Goal: Communication & Community: Answer question/provide support

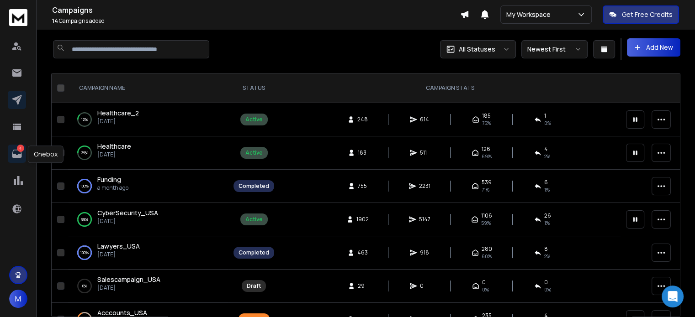
click at [18, 158] on icon at bounding box center [16, 153] width 11 height 11
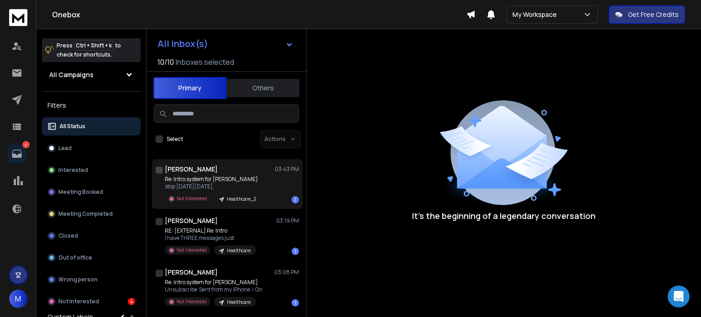
click at [225, 183] on p "Re: Intro system for [PERSON_NAME]" at bounding box center [213, 179] width 97 height 7
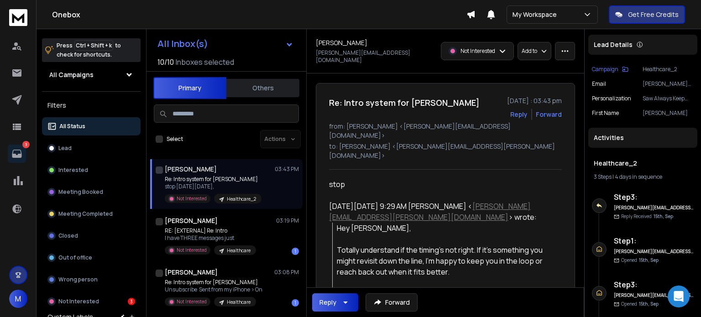
drag, startPoint x: 395, startPoint y: 175, endPoint x: 393, endPoint y: 187, distance: 12.5
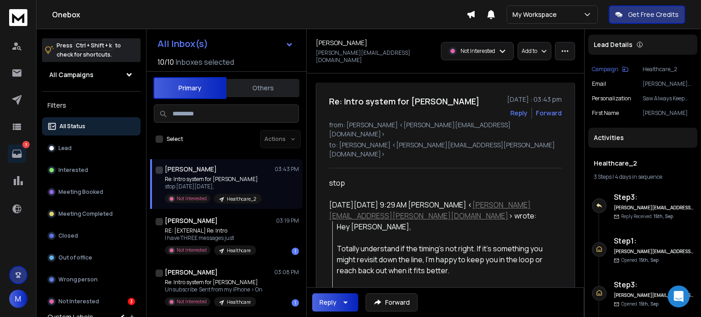
scroll to position [45, 0]
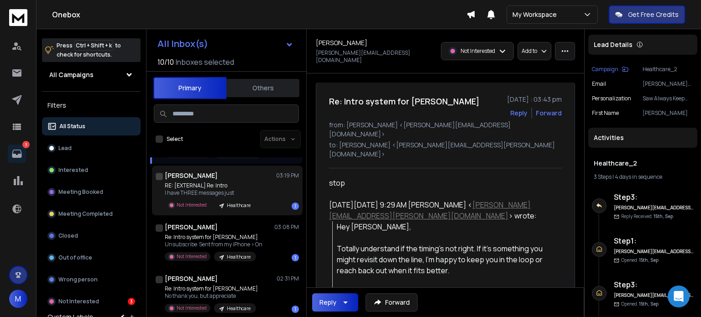
click at [252, 175] on div "Alejandro Badia 03:19 PM" at bounding box center [232, 175] width 134 height 9
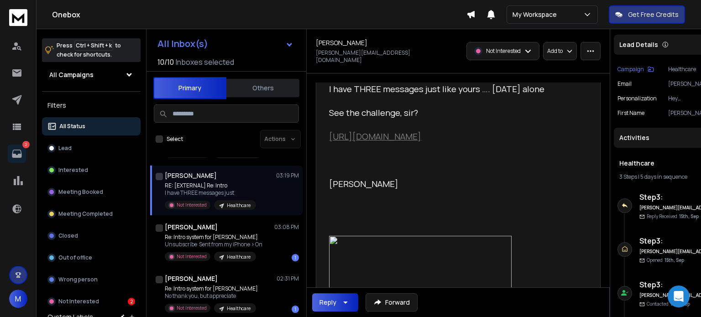
drag, startPoint x: 395, startPoint y: 188, endPoint x: 394, endPoint y: 219, distance: 31.1
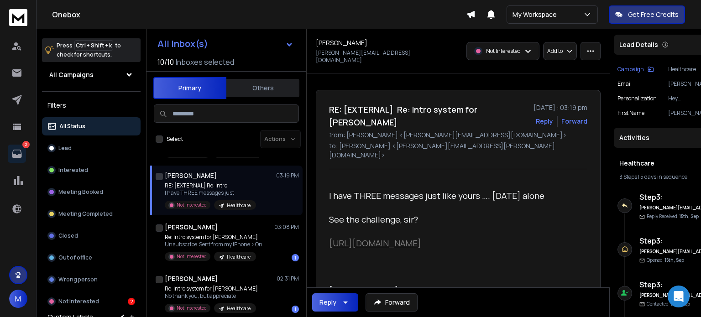
scroll to position [19, 0]
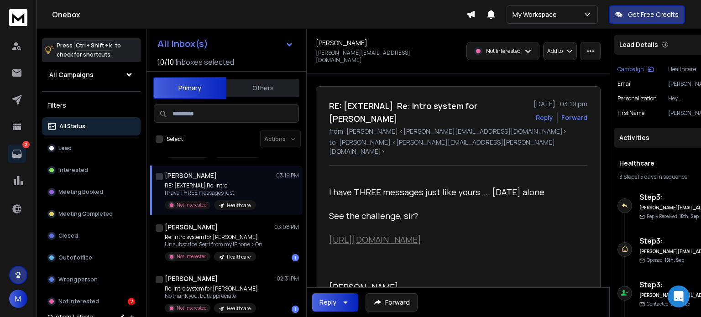
drag, startPoint x: 364, startPoint y: 187, endPoint x: 364, endPoint y: 201, distance: 14.6
click at [305, 174] on div "Martin Ayala 03:43 PM Re: Intro system for Martin stop On Mon, Sep 15, Not Inte…" at bounding box center [227, 275] width 160 height 235
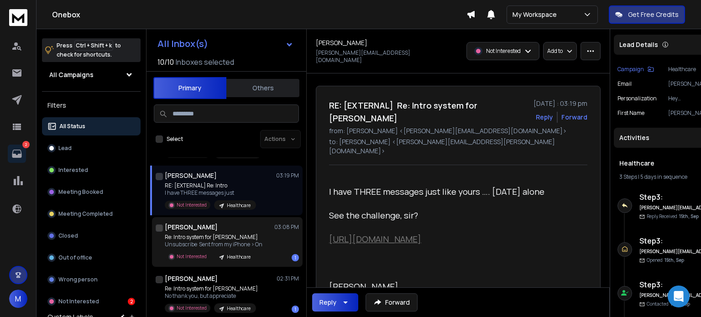
click at [258, 227] on div "Brad Starkweather 03:08 PM" at bounding box center [232, 227] width 134 height 9
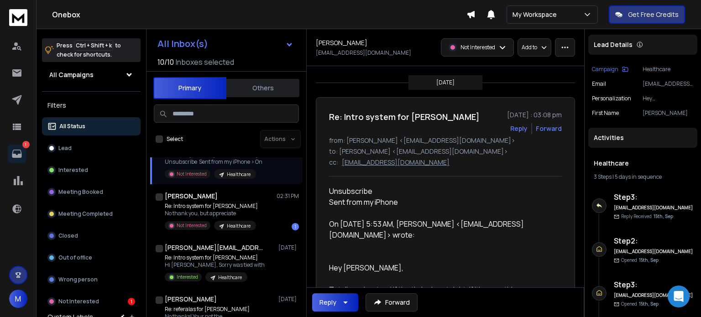
scroll to position [132, 0]
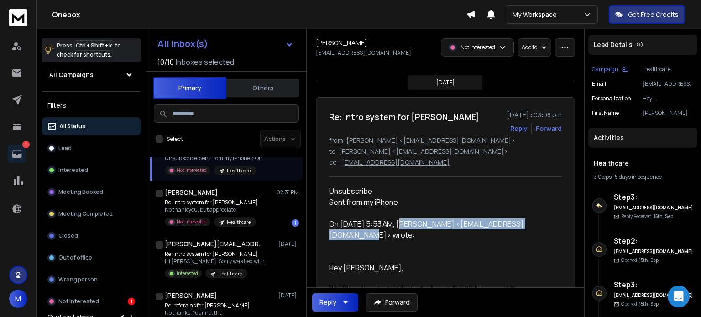
drag, startPoint x: 395, startPoint y: 226, endPoint x: 394, endPoint y: 241, distance: 14.2
click at [394, 241] on blockquote "On Sep 15, 2025, at 5:53 AM, Venkat Penmetsa <venkatpen@youmindfultech.info> wr…" at bounding box center [442, 235] width 226 height 33
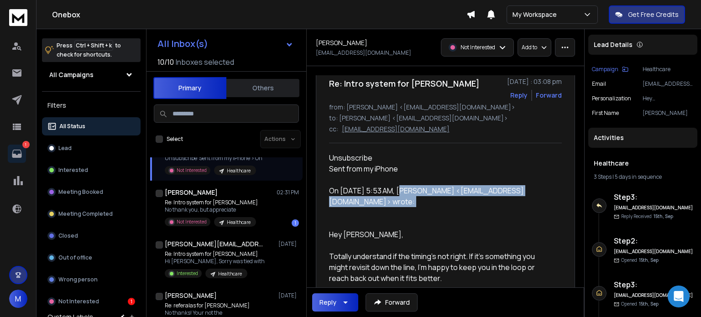
scroll to position [56, 0]
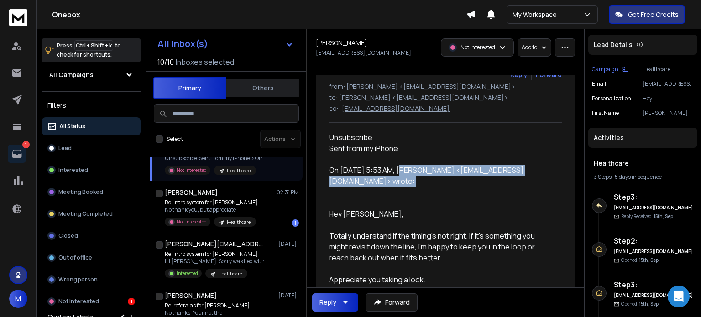
drag, startPoint x: 407, startPoint y: 248, endPoint x: 404, endPoint y: 259, distance: 12.0
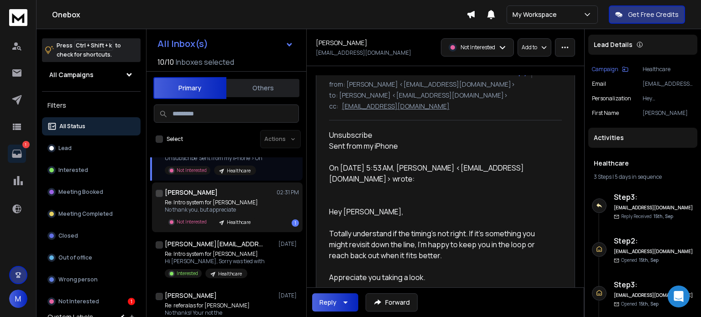
click at [264, 200] on div "Re: Intro system for Katie No thank you, but appreciate Not Interested Healthca…" at bounding box center [232, 213] width 134 height 28
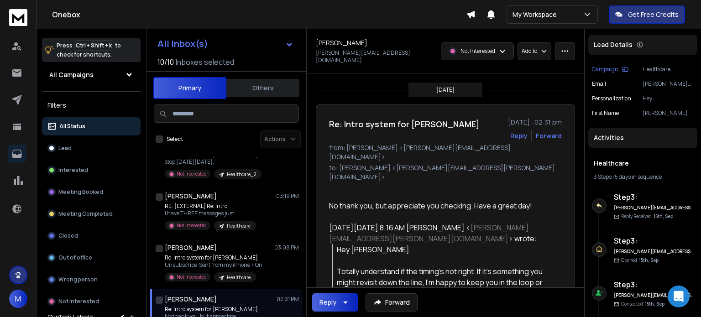
scroll to position [0, 0]
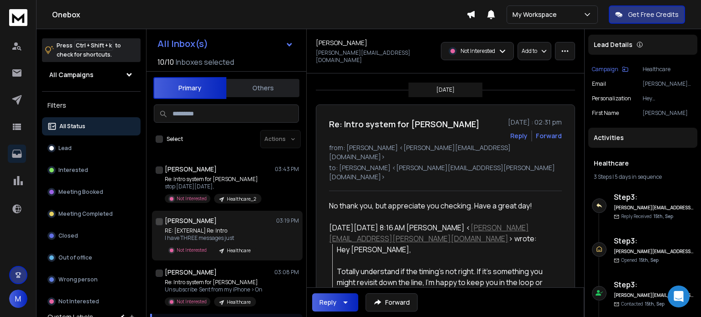
click at [257, 222] on div "Alejandro Badia 03:19 PM" at bounding box center [232, 220] width 134 height 9
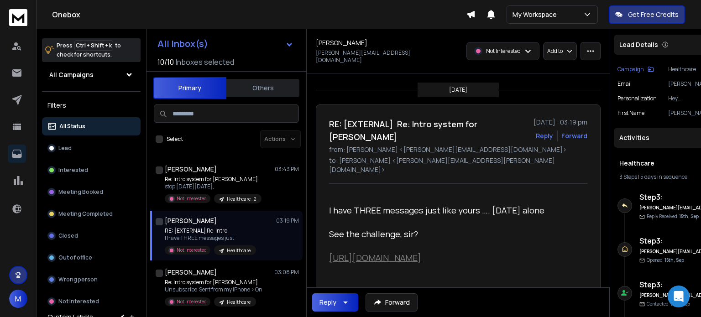
click at [441, 145] on p "from: Alejandro Badia <alejandro@drbadia.com>" at bounding box center [458, 149] width 258 height 9
drag, startPoint x: 441, startPoint y: 140, endPoint x: 463, endPoint y: 140, distance: 22.4
click at [463, 145] on p "from: Alejandro Badia <alejandro@drbadia.com>" at bounding box center [458, 149] width 258 height 9
copy p "drbadia.com"
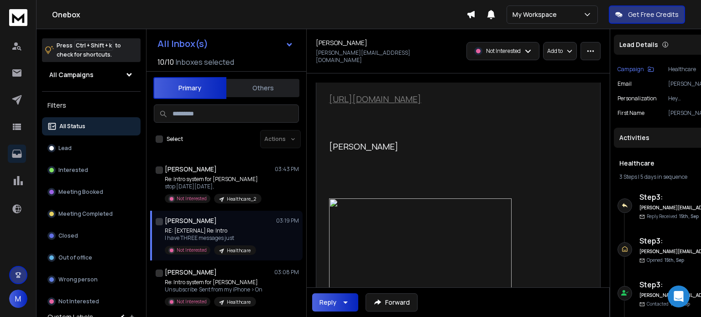
drag, startPoint x: 546, startPoint y: 188, endPoint x: 566, endPoint y: 230, distance: 46.0
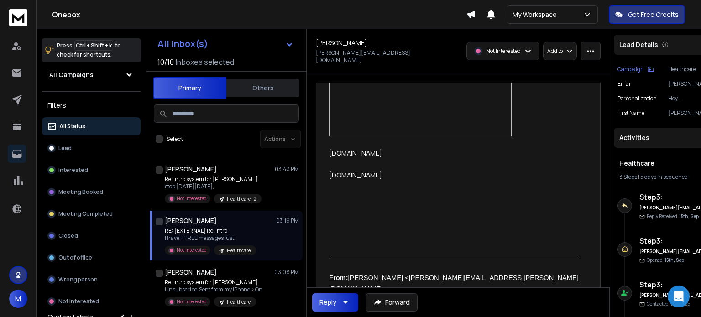
drag, startPoint x: 562, startPoint y: 153, endPoint x: 565, endPoint y: 211, distance: 58.1
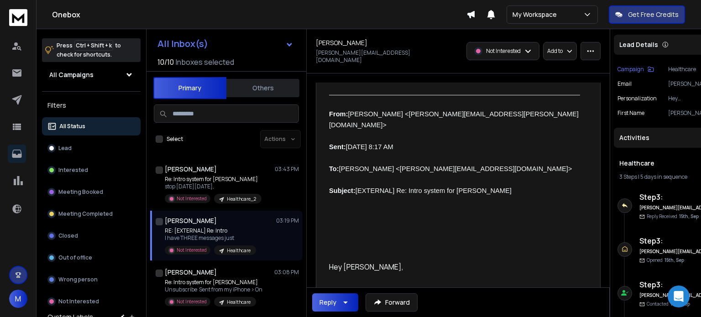
drag, startPoint x: 553, startPoint y: 181, endPoint x: 553, endPoint y: 217, distance: 36.1
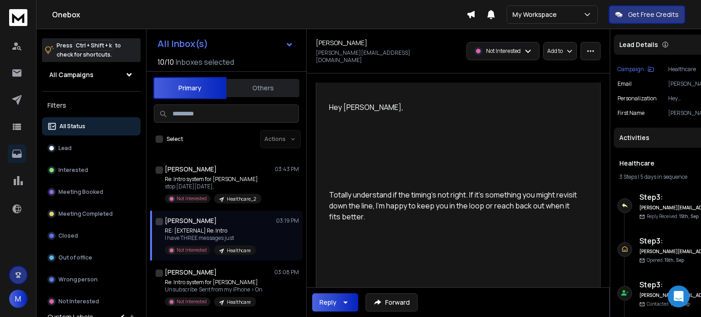
drag, startPoint x: 553, startPoint y: 199, endPoint x: 551, endPoint y: 237, distance: 38.4
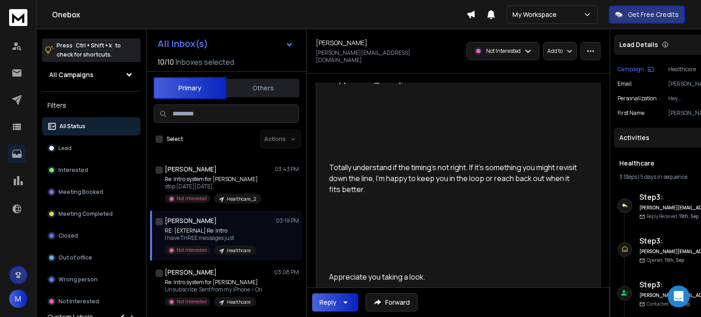
scroll to position [674, 0]
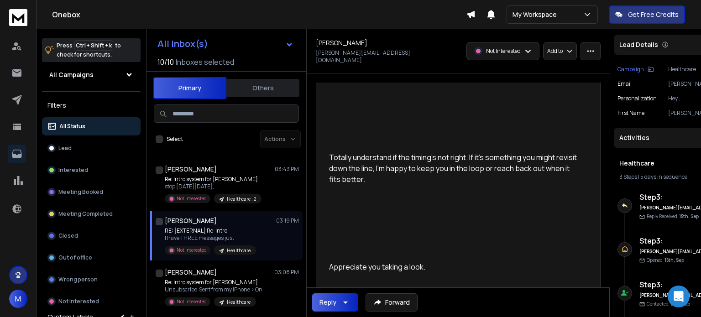
drag, startPoint x: 536, startPoint y: 190, endPoint x: 532, endPoint y: 198, distance: 8.8
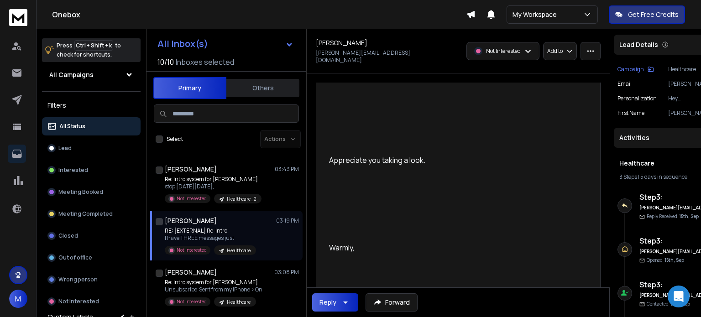
drag, startPoint x: 523, startPoint y: 186, endPoint x: 511, endPoint y: 233, distance: 48.5
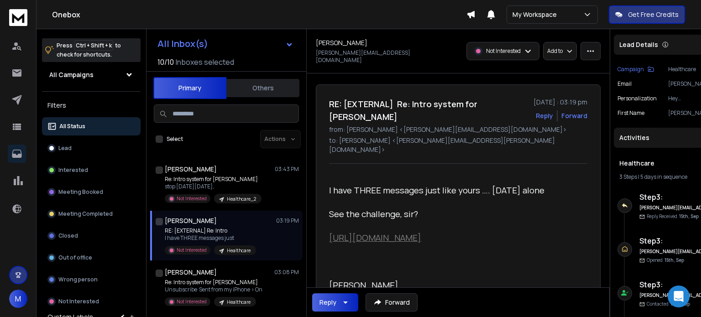
scroll to position [0, 0]
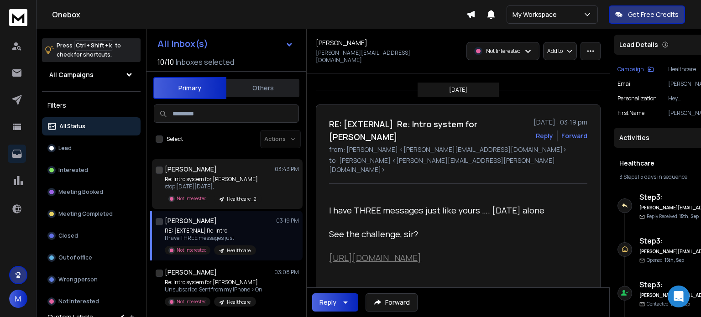
click at [217, 174] on div "Martin Ayala 03:43 PM Re: Intro system for Martin stop On Mon, Sep 15, Not Inte…" at bounding box center [232, 184] width 134 height 39
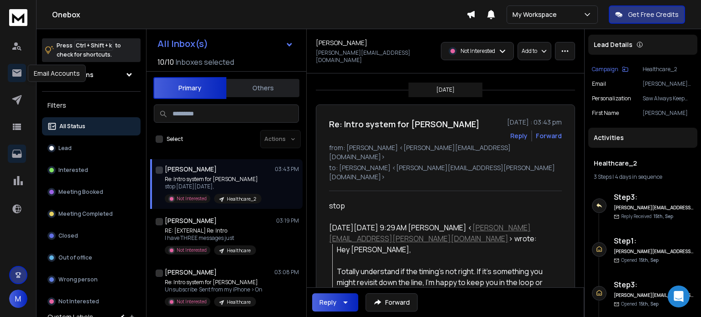
click at [13, 67] on link at bounding box center [17, 73] width 18 height 18
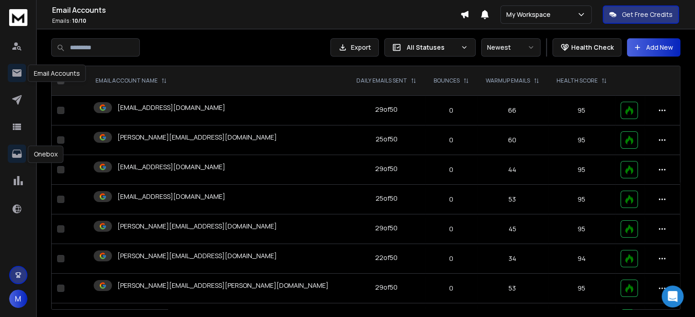
click at [24, 159] on link at bounding box center [17, 154] width 18 height 18
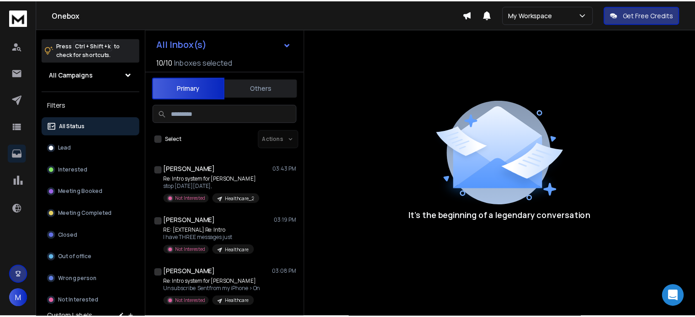
scroll to position [205, 0]
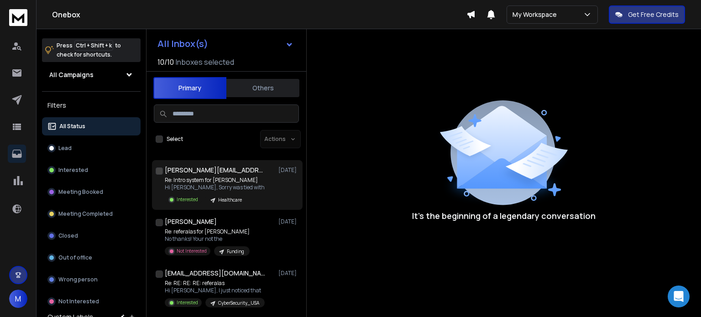
click at [232, 176] on div "binta.patel@zenservices.net 12 Sep Re: Intro system for Binta Hi Binta, Sorry w…" at bounding box center [232, 185] width 134 height 39
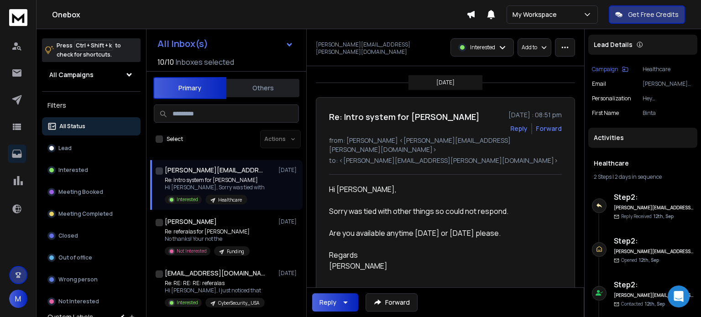
click at [350, 304] on icon "button" at bounding box center [345, 302] width 11 height 11
click at [343, 282] on p "Reply All" at bounding box center [340, 279] width 25 height 9
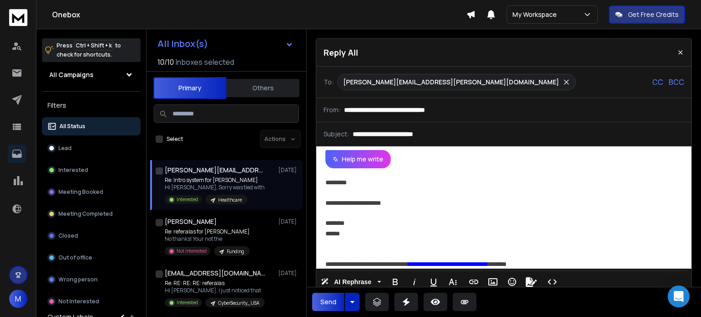
click at [322, 305] on button "Send" at bounding box center [328, 302] width 32 height 18
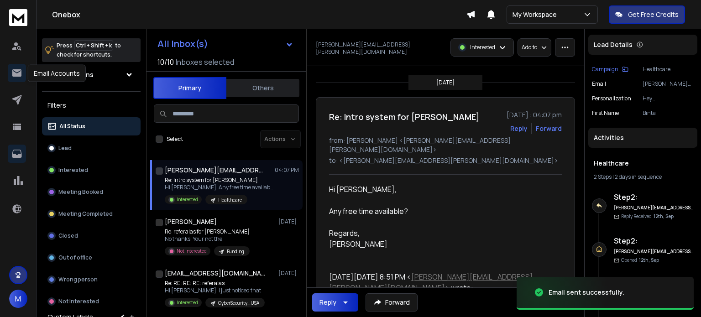
click at [21, 70] on icon at bounding box center [16, 72] width 9 height 7
